Goal: Find specific page/section: Find specific page/section

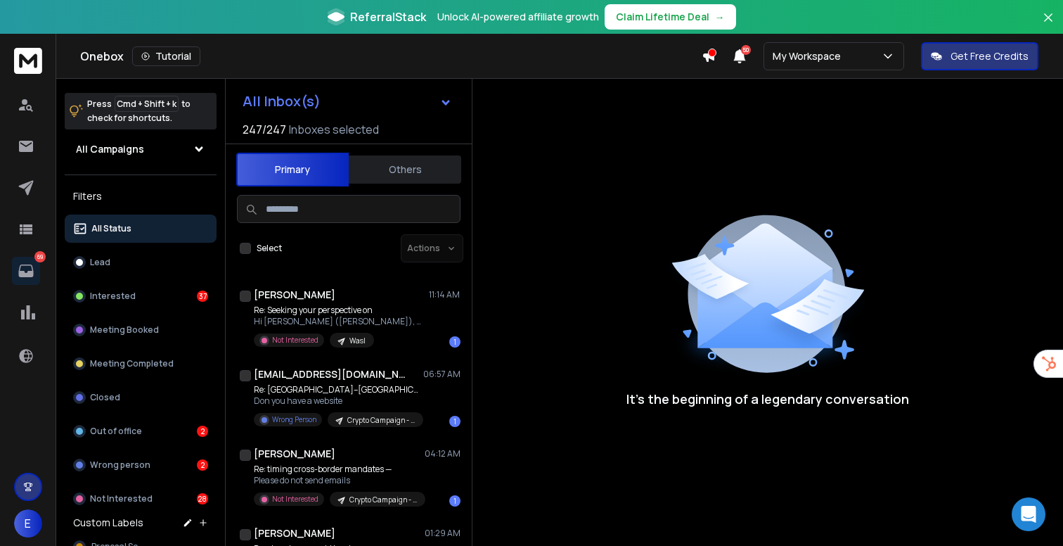
click at [362, 134] on h3 "Inboxes selected" at bounding box center [334, 129] width 90 height 17
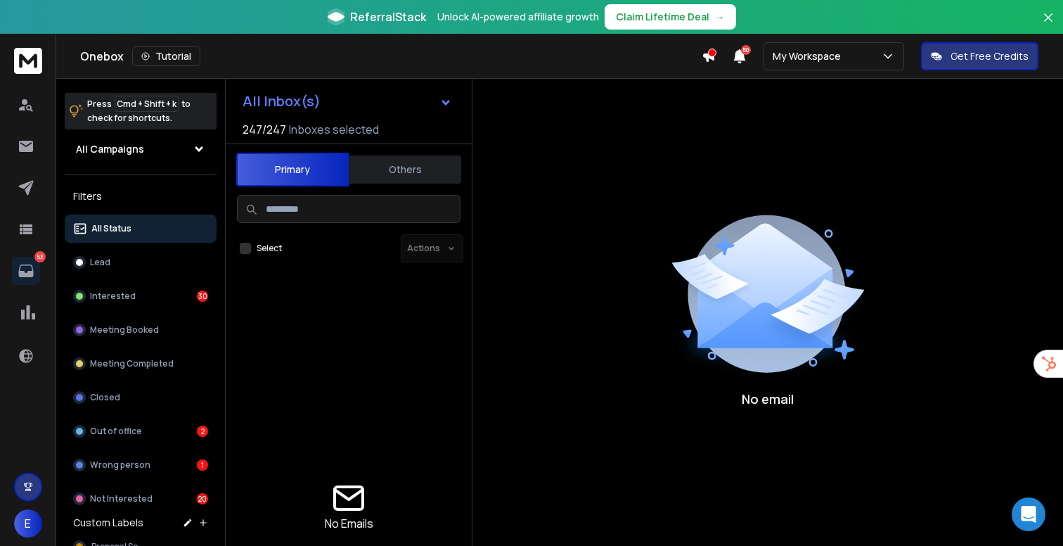
click at [698, 210] on div "No email" at bounding box center [768, 311] width 591 height 464
